Goal: Check status: Check status

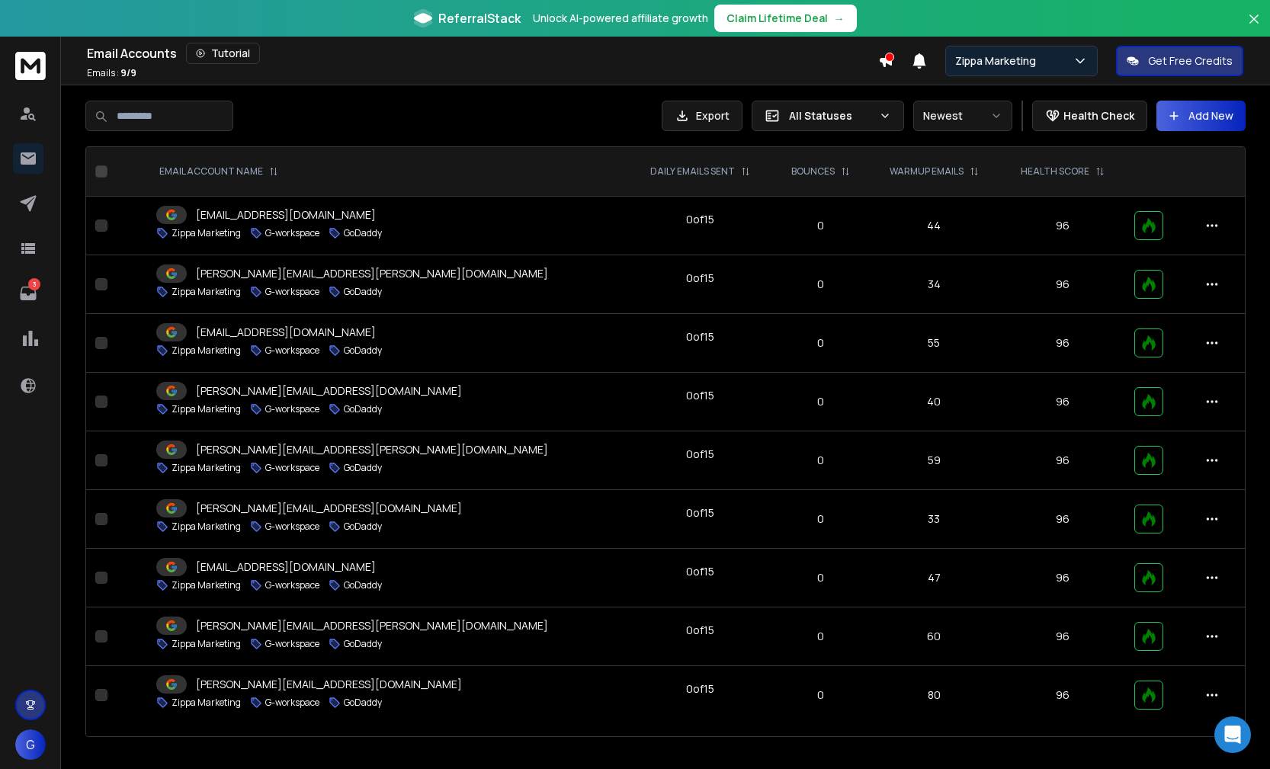
click at [1060, 59] on div "Zippa Marketing" at bounding box center [1021, 60] width 133 height 15
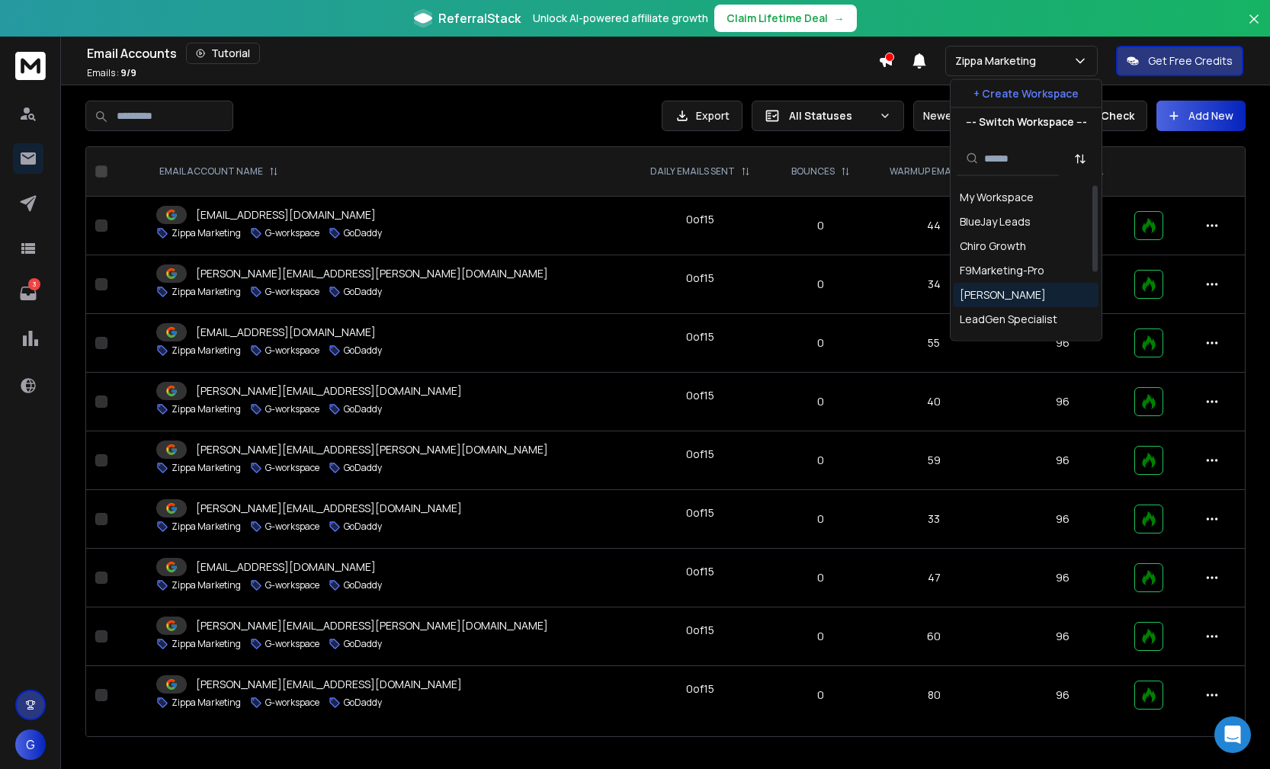
scroll to position [116, 0]
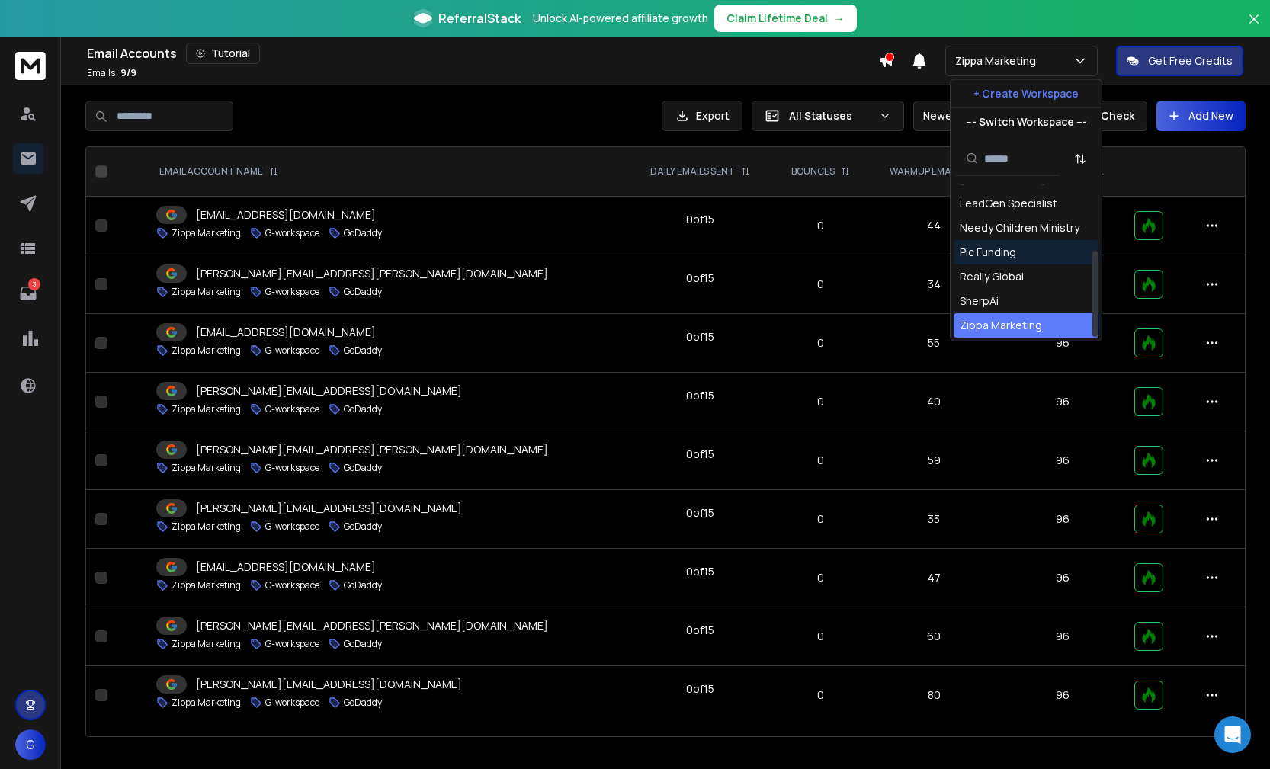
click at [984, 259] on div "Pic Funding" at bounding box center [988, 252] width 56 height 15
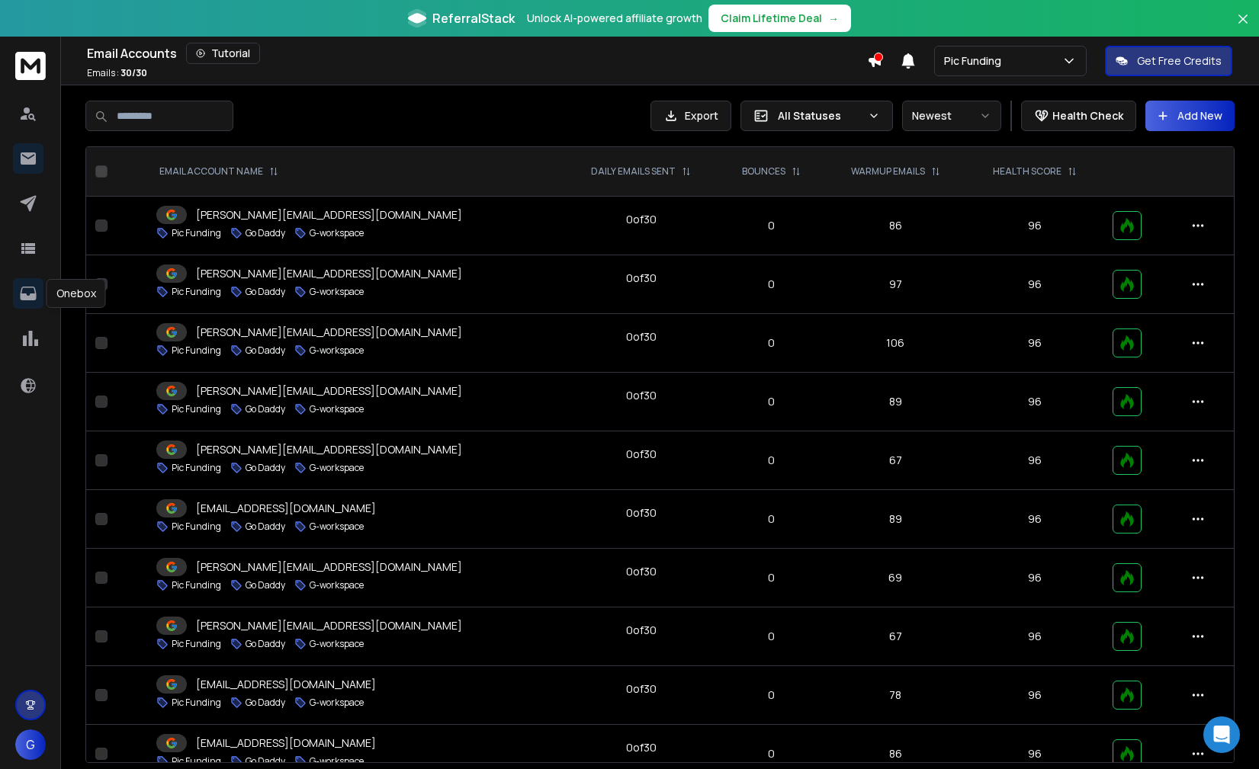
click at [27, 295] on icon at bounding box center [28, 293] width 18 height 18
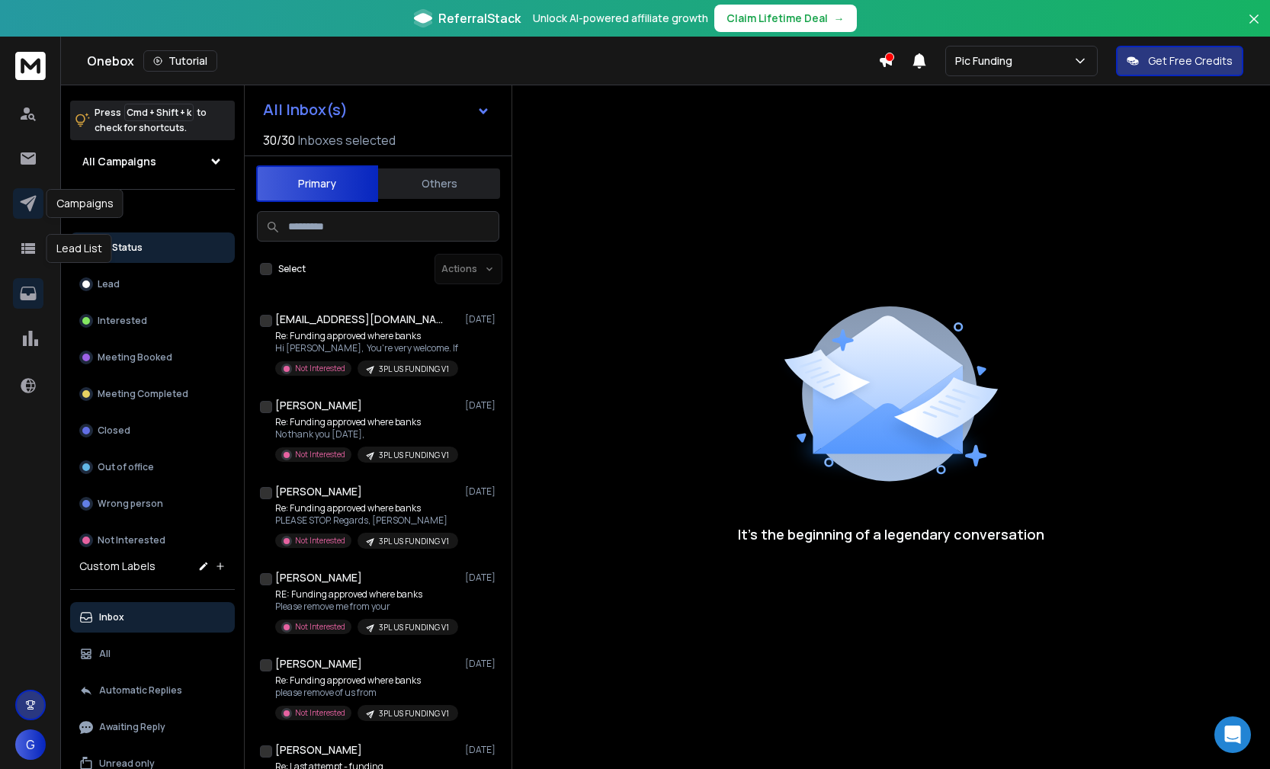
click at [27, 211] on icon at bounding box center [28, 203] width 18 height 18
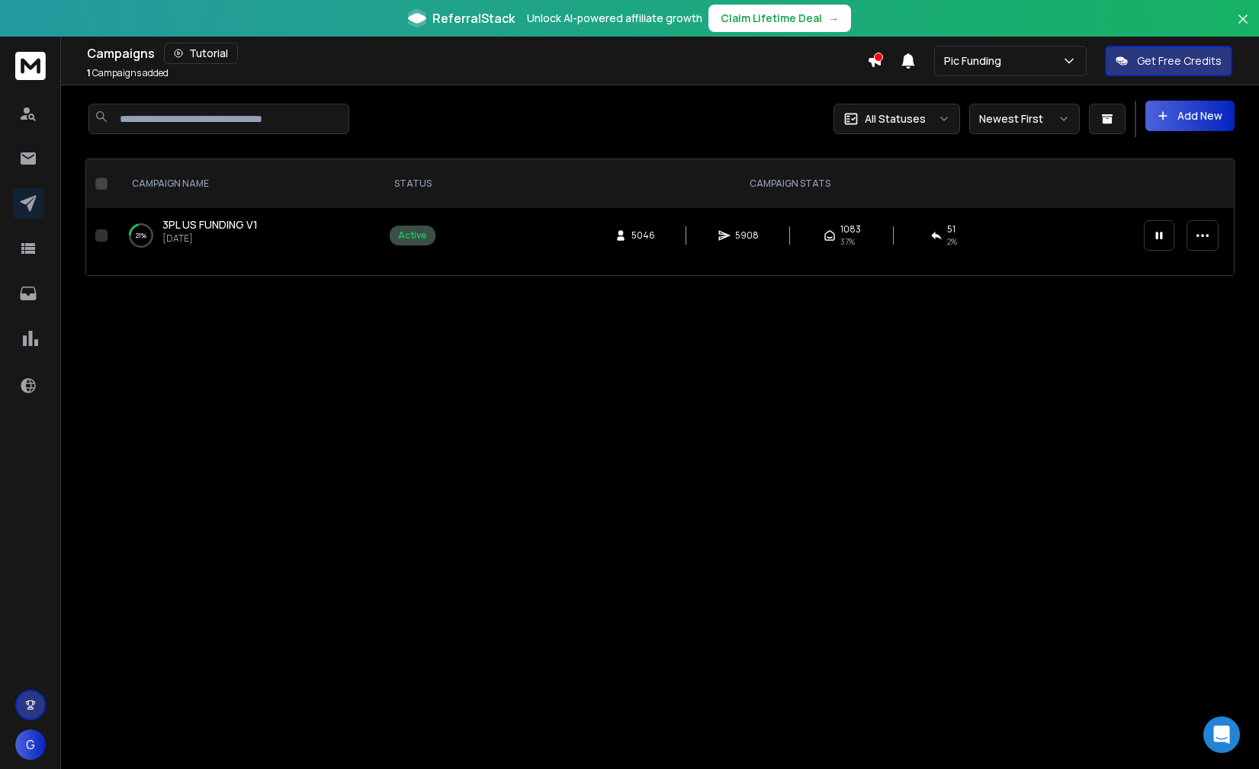
click at [217, 227] on span "3PL US FUNDING V1" at bounding box center [209, 224] width 95 height 14
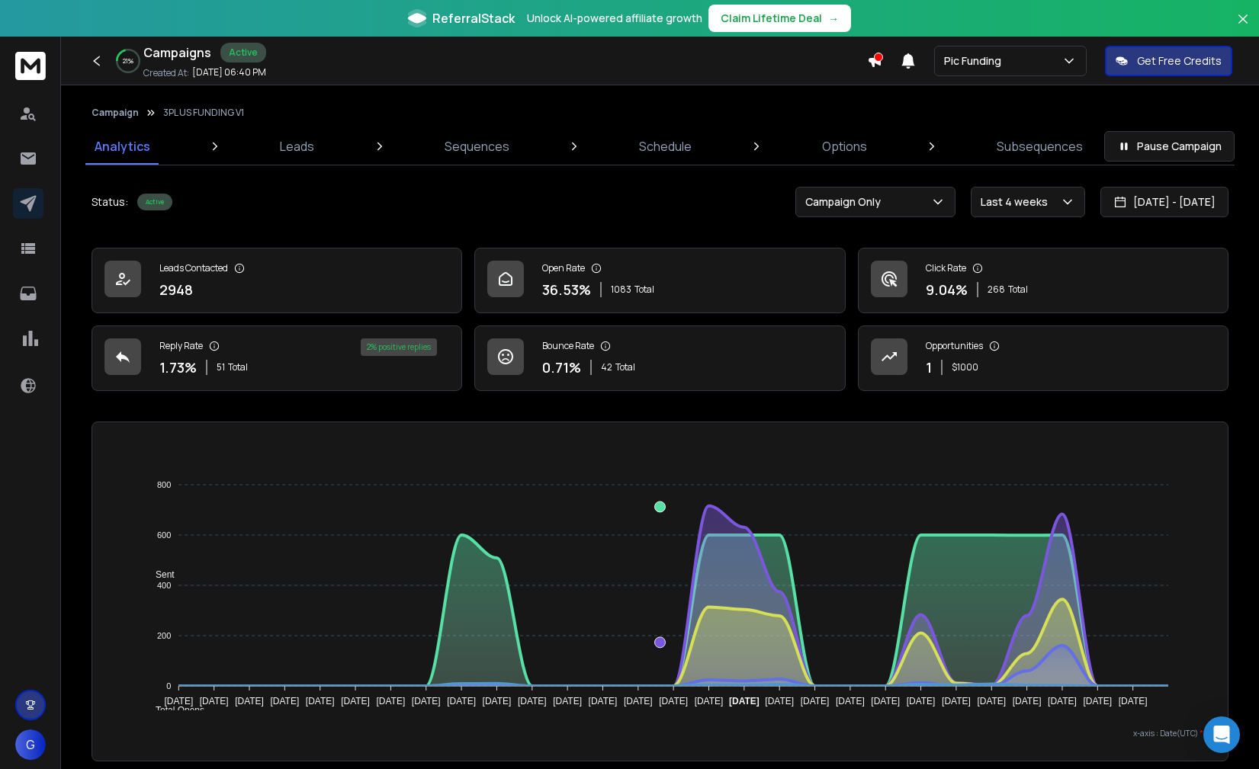
click at [609, 191] on div "Status: Active Pause Campaign Campaign Only Last 4 weeks 15 Sep 2025 - 13 Oct 2…" at bounding box center [659, 202] width 1137 height 30
click at [302, 143] on p "Leads" at bounding box center [297, 146] width 34 height 18
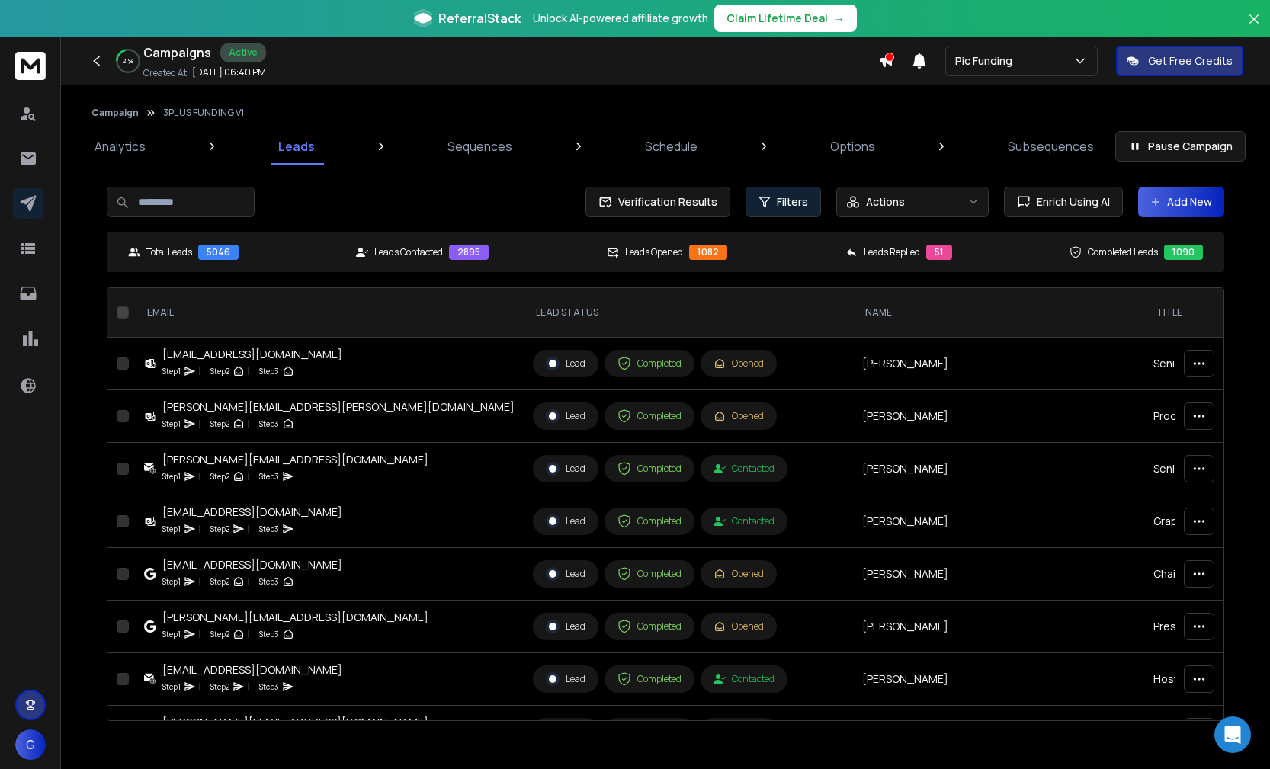
click at [785, 205] on span "Filters" at bounding box center [792, 201] width 31 height 15
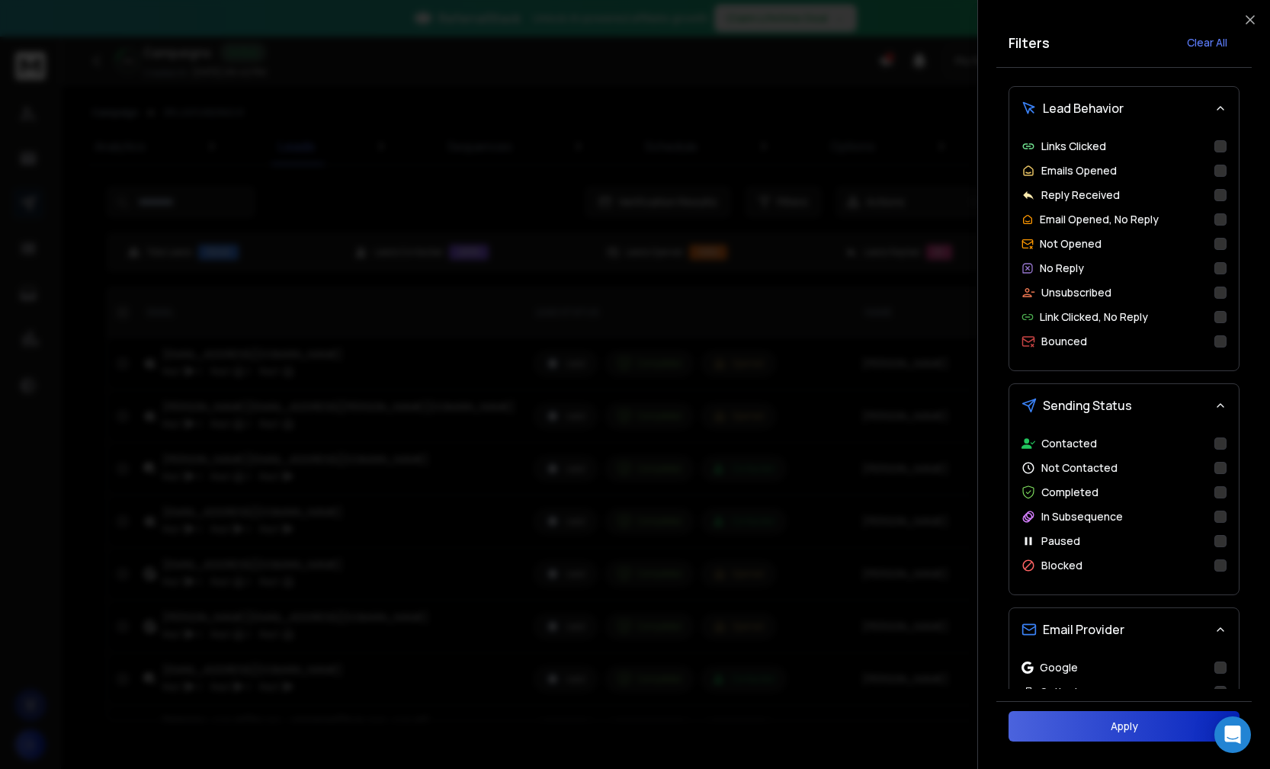
drag, startPoint x: 1205, startPoint y: 342, endPoint x: 1206, endPoint y: 368, distance: 25.9
click at [1214, 342] on button "Bounced" at bounding box center [1220, 341] width 12 height 12
click at [1117, 726] on button "Apply" at bounding box center [1124, 726] width 231 height 30
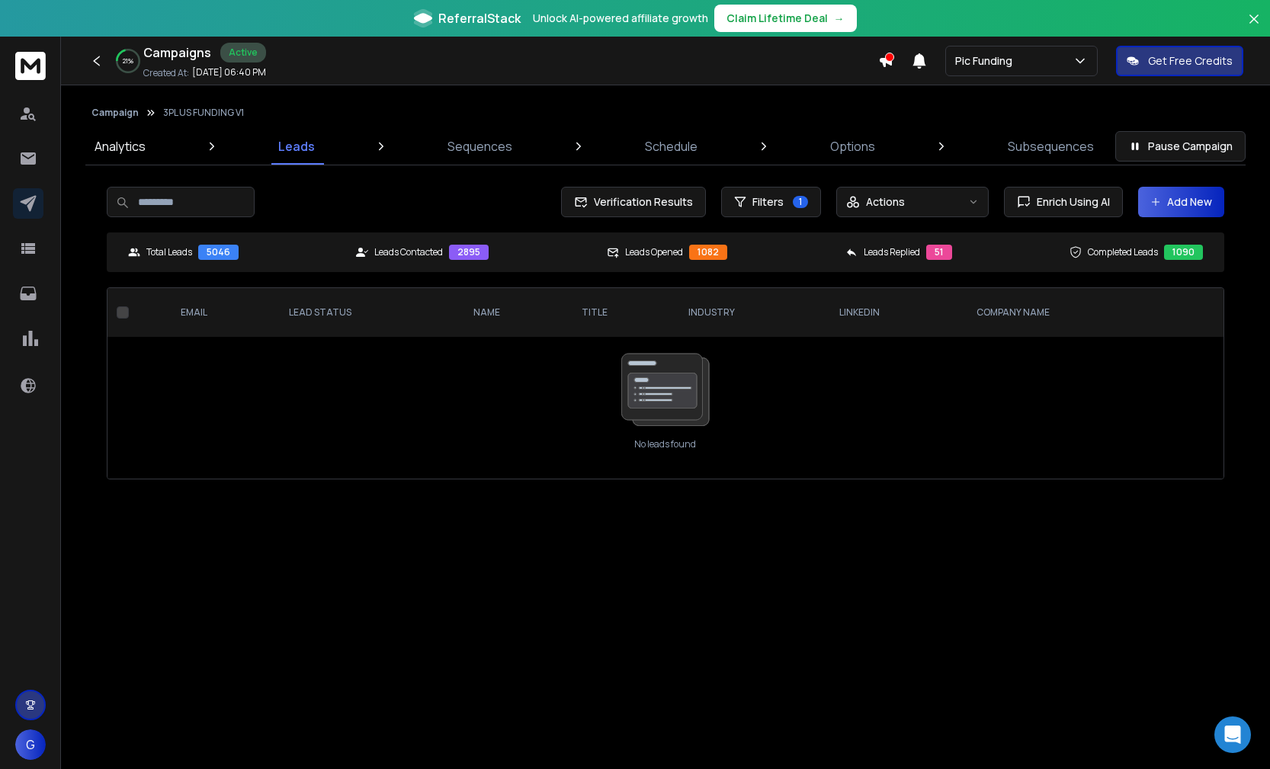
click at [136, 149] on p "Analytics" at bounding box center [120, 146] width 51 height 18
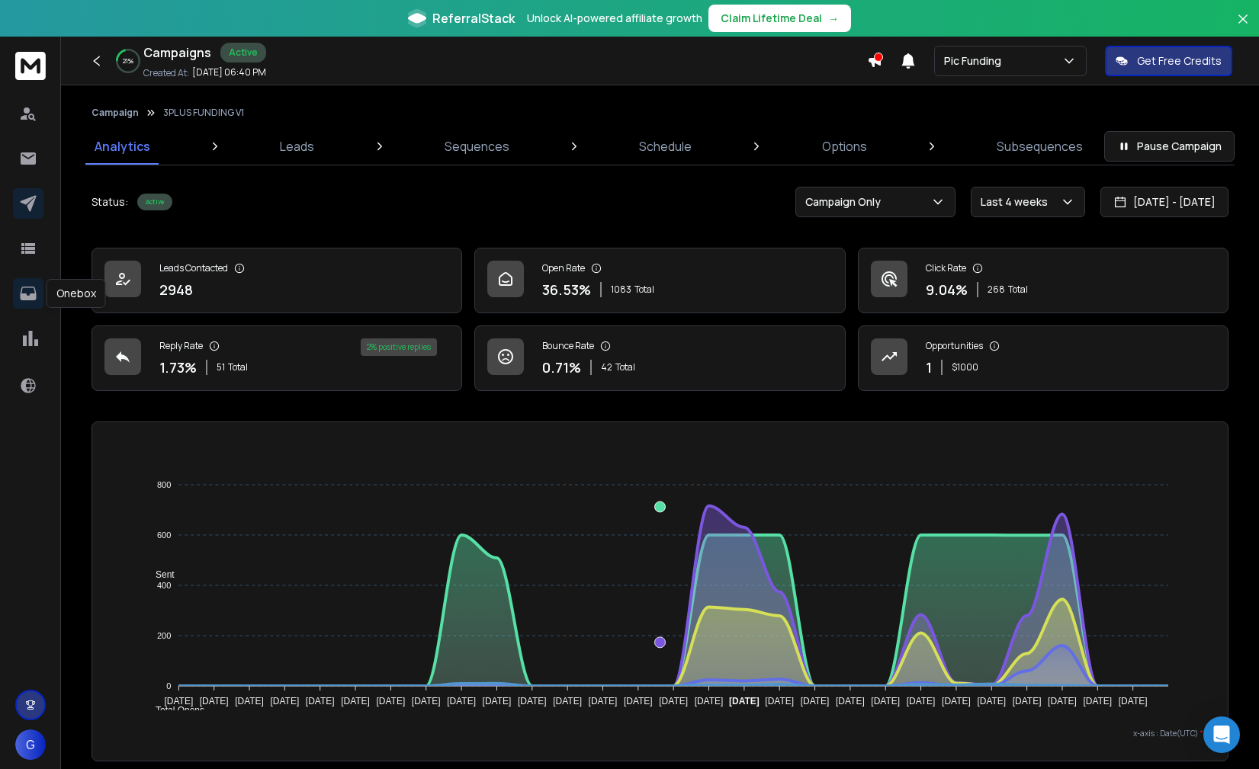
click at [24, 292] on icon at bounding box center [28, 293] width 18 height 18
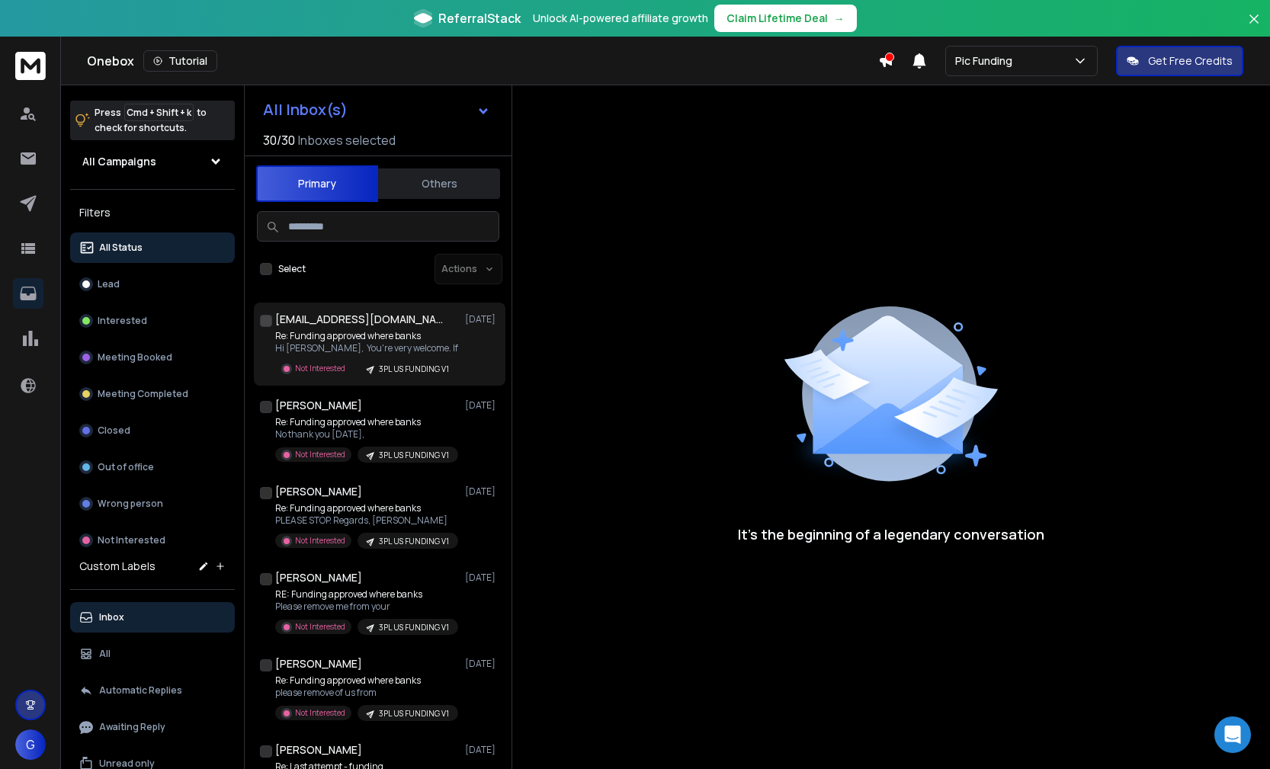
click at [358, 334] on p "Re: Funding approved where banks" at bounding box center [366, 336] width 183 height 12
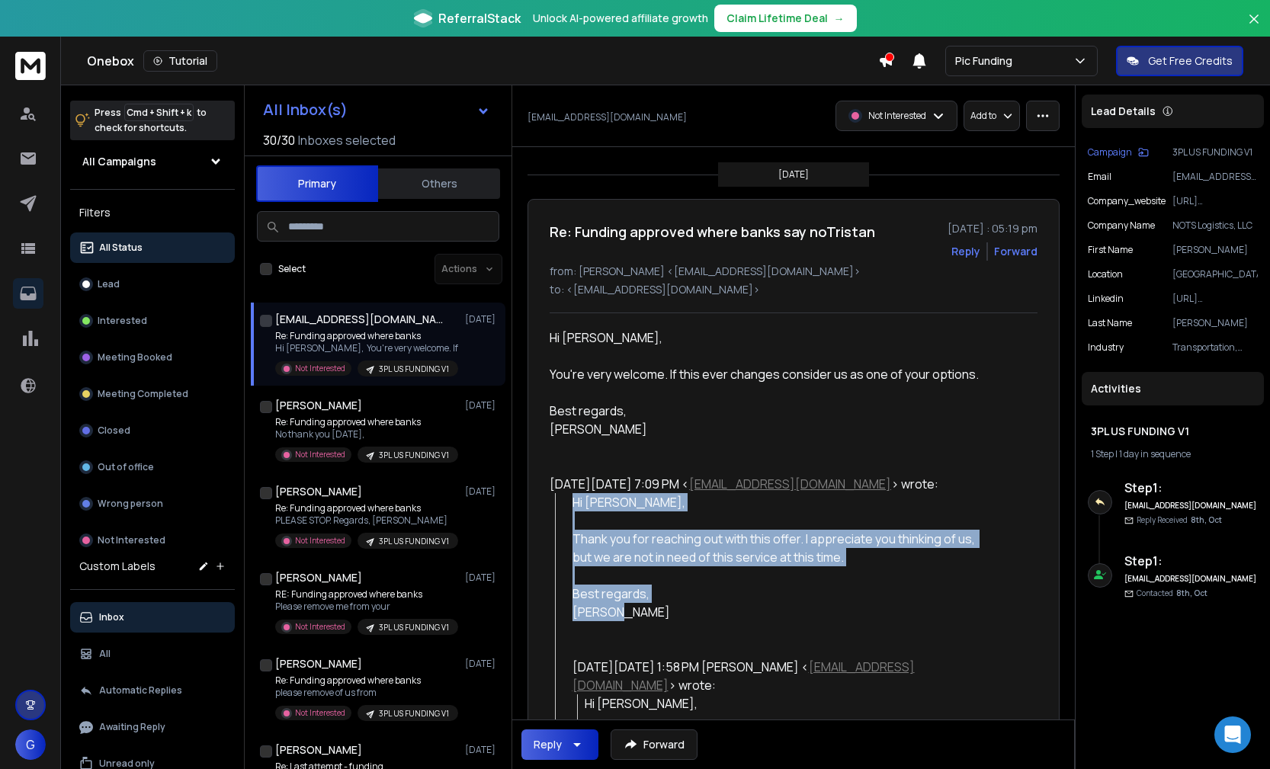
drag, startPoint x: 571, startPoint y: 502, endPoint x: 637, endPoint y: 615, distance: 131.1
copy div "Hi G. Silberberg, Thank you for reaching out with this offer. I appreciate you …"
click at [37, 202] on link at bounding box center [28, 203] width 30 height 30
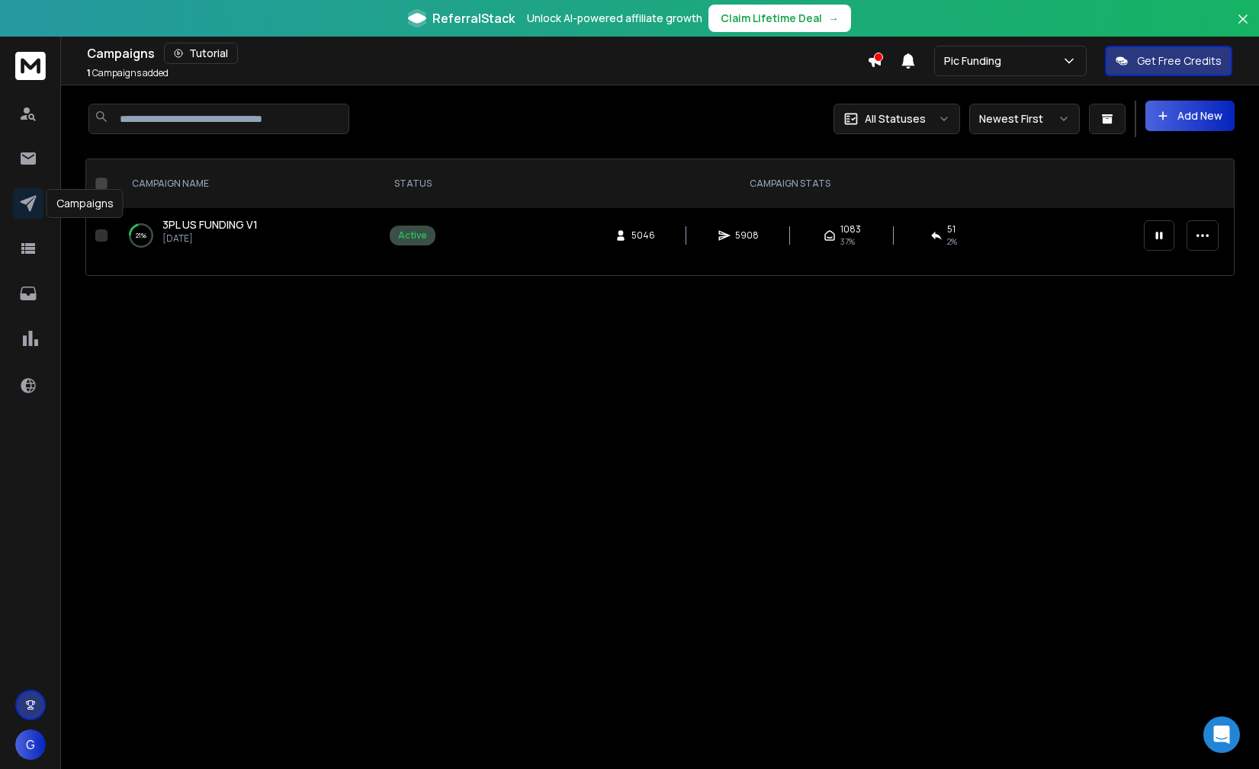
click at [233, 223] on span "3PL US FUNDING V1" at bounding box center [209, 224] width 95 height 14
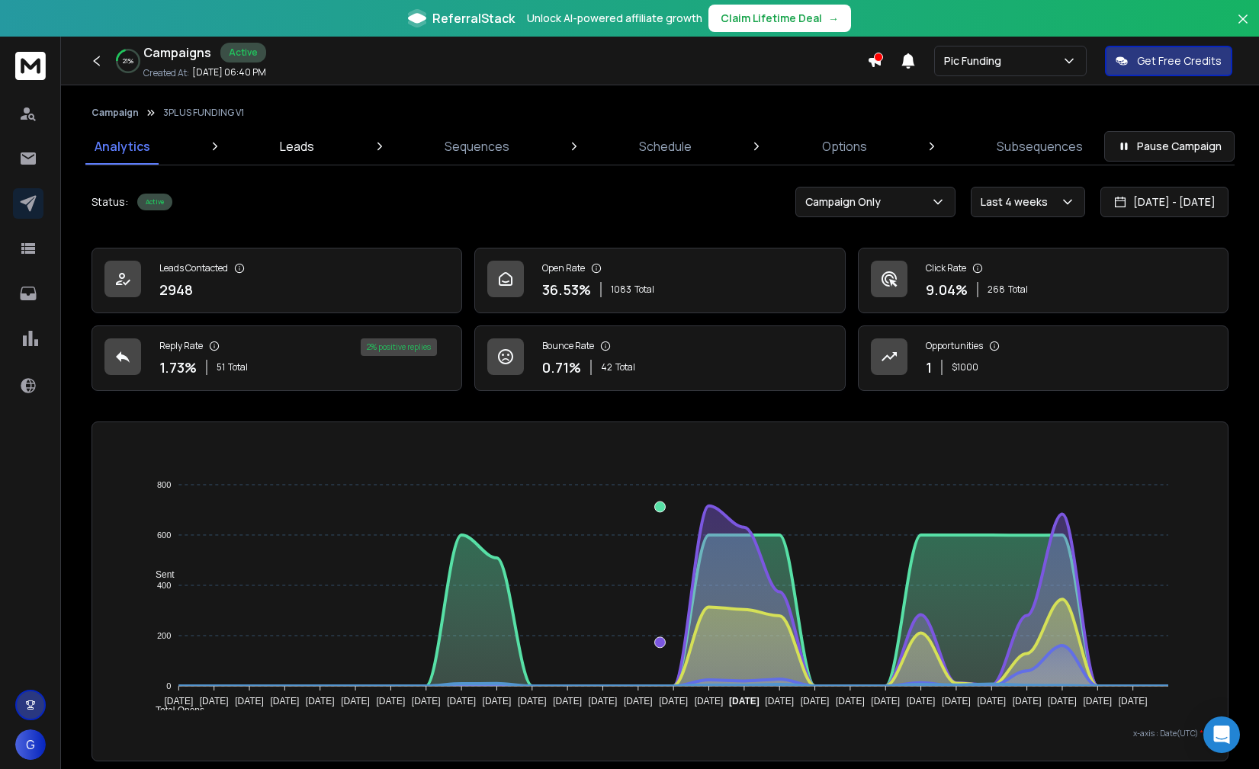
click at [297, 144] on p "Leads" at bounding box center [297, 146] width 34 height 18
